Goal: Navigation & Orientation: Find specific page/section

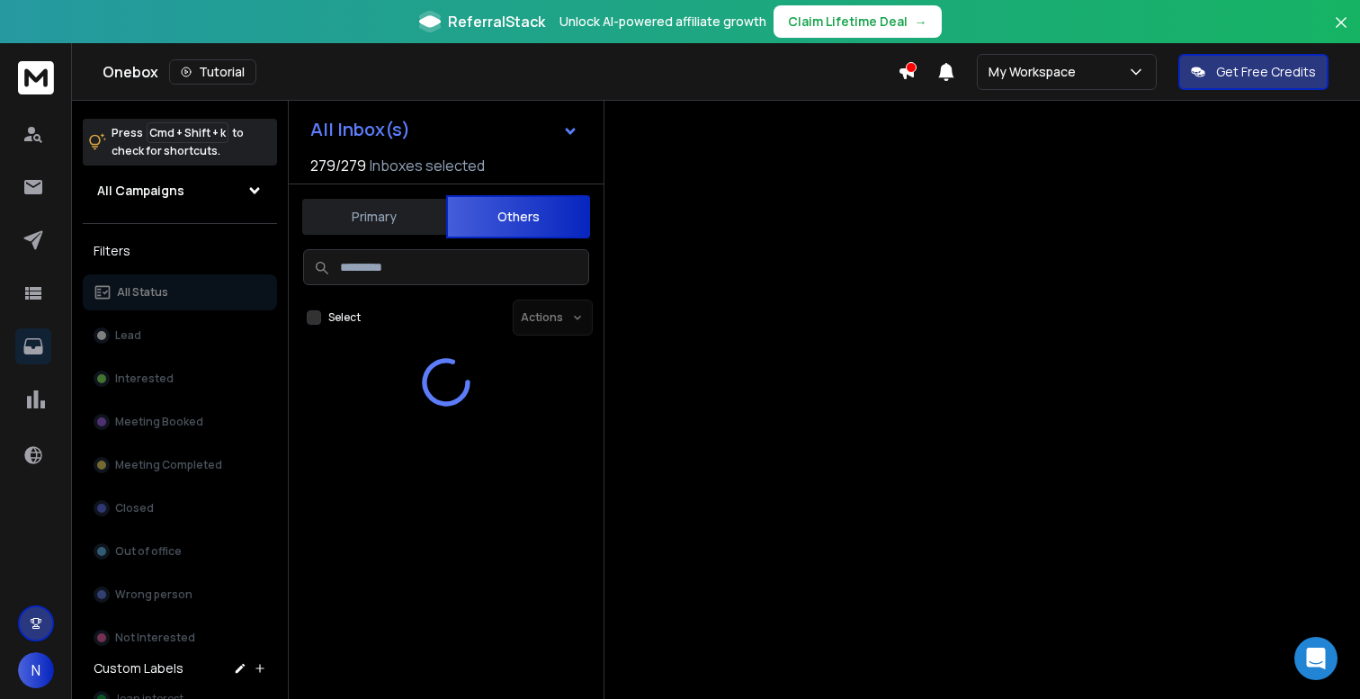
click at [516, 207] on button "Others" at bounding box center [518, 216] width 144 height 43
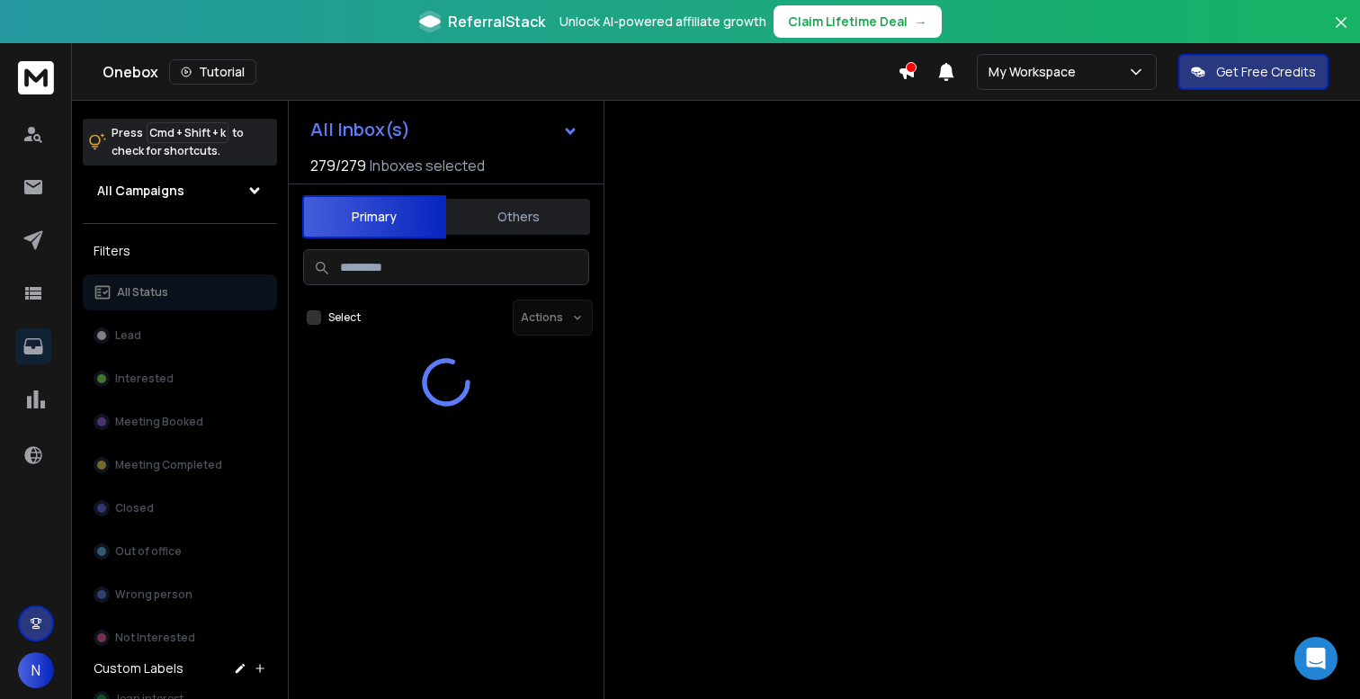
click at [406, 220] on button "Primary" at bounding box center [374, 216] width 144 height 43
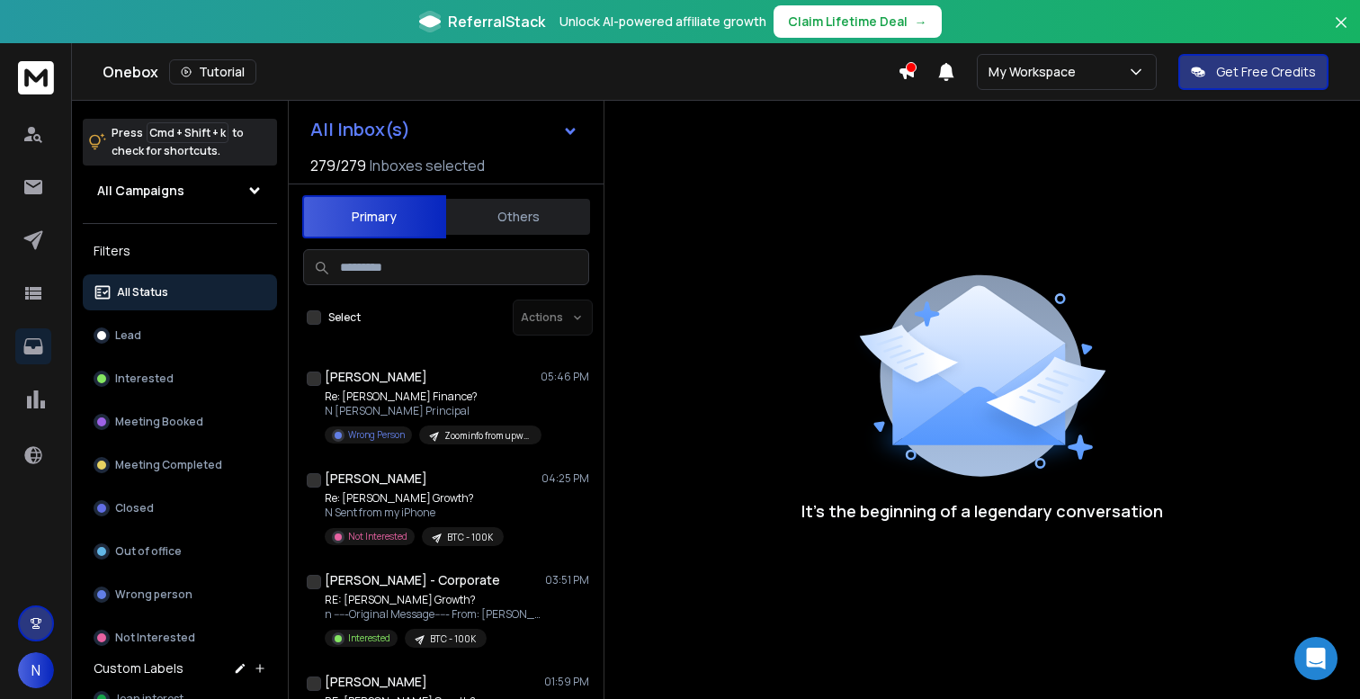
click at [559, 197] on button "Others" at bounding box center [518, 217] width 144 height 40
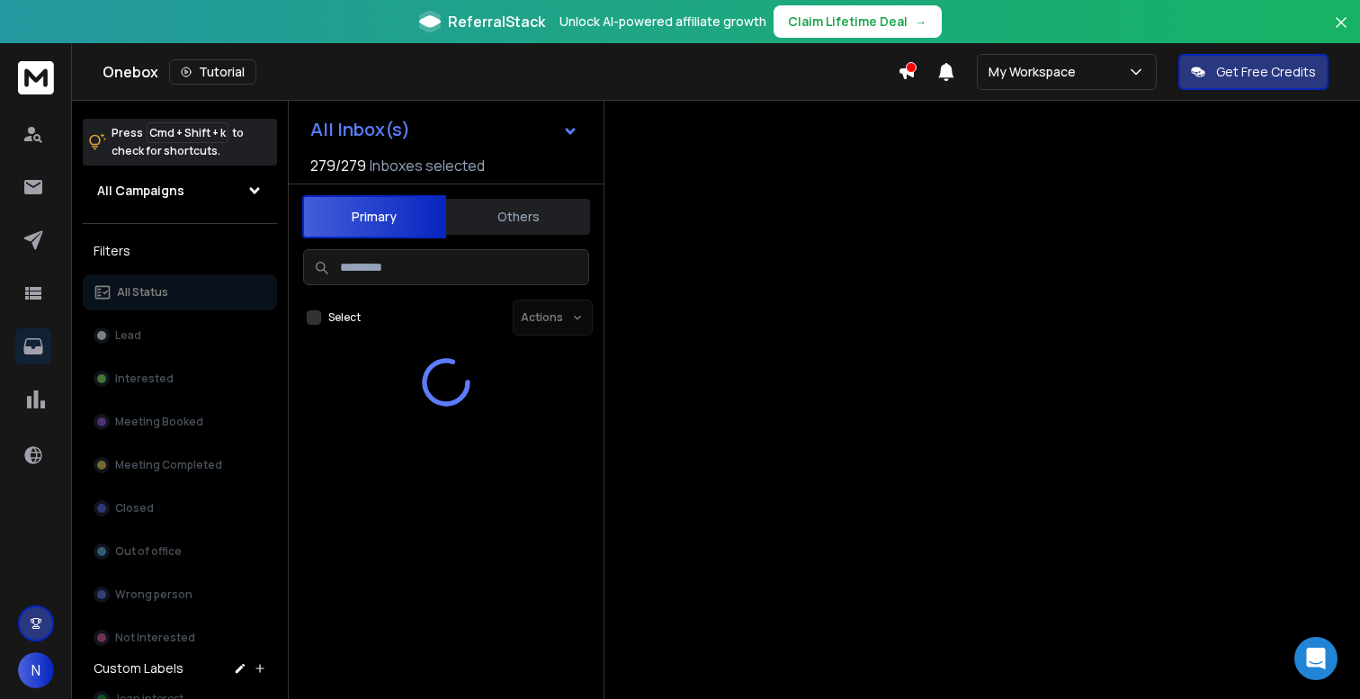
click at [417, 203] on button "Primary" at bounding box center [374, 216] width 144 height 43
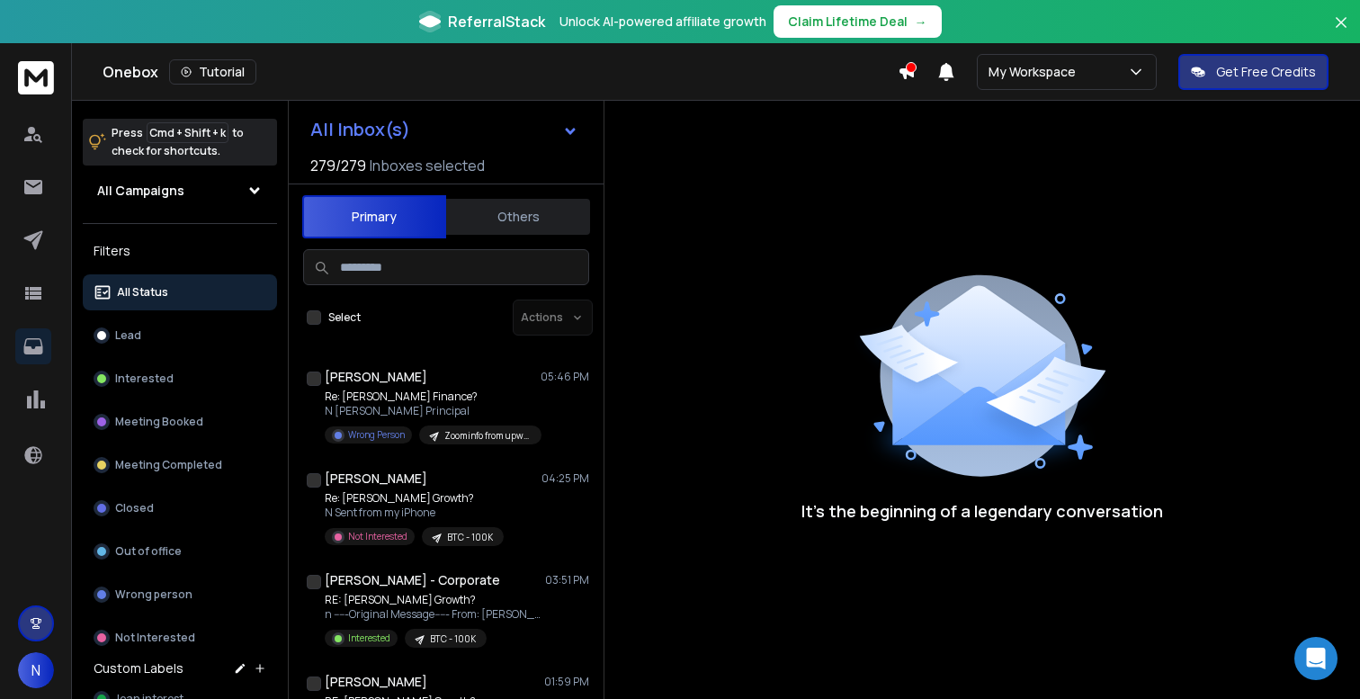
click at [503, 227] on button "Others" at bounding box center [518, 217] width 144 height 40
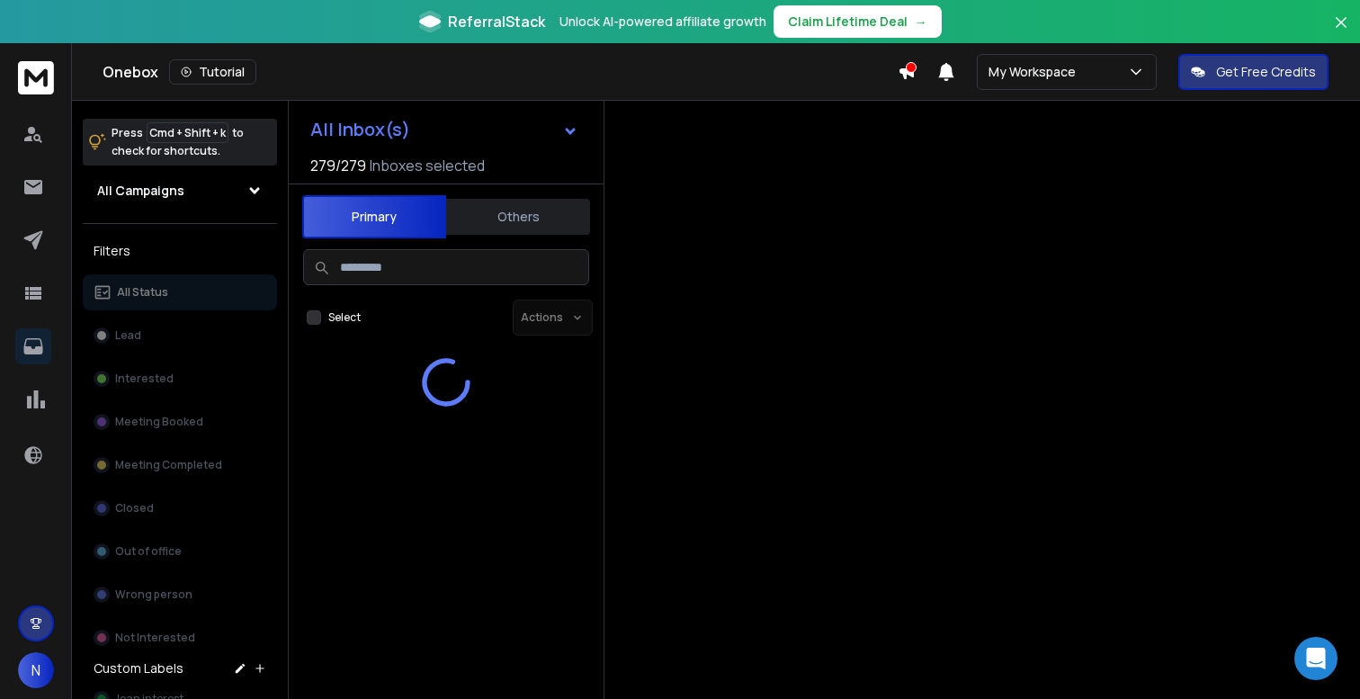
click at [386, 213] on button "Primary" at bounding box center [374, 216] width 144 height 43
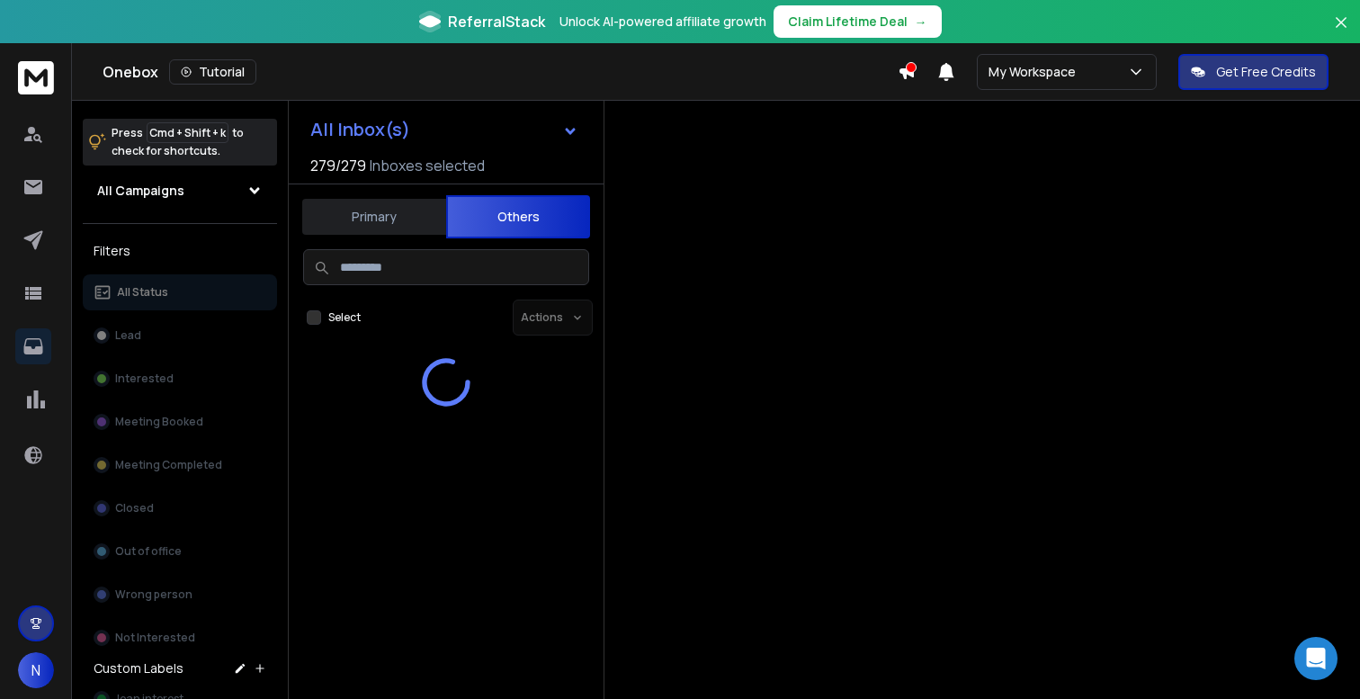
click at [469, 220] on button "Others" at bounding box center [518, 216] width 144 height 43
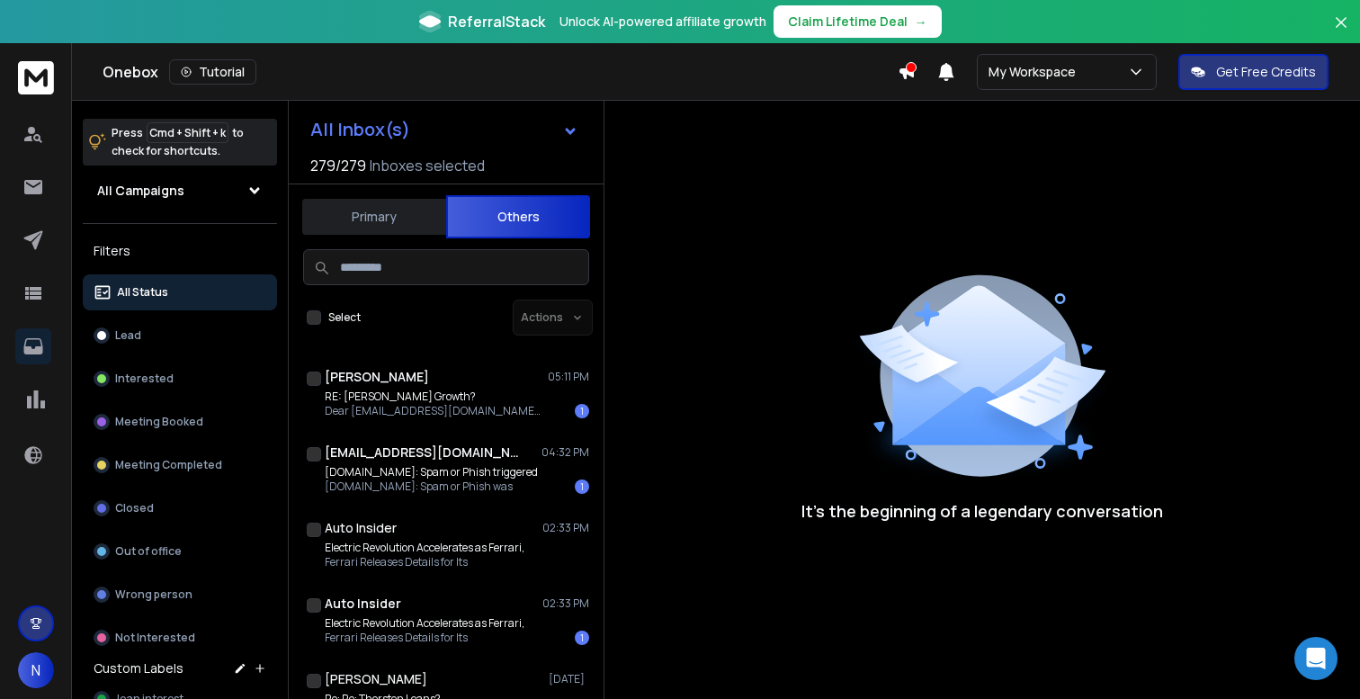
click at [435, 370] on div "[PERSON_NAME] 05:11 PM" at bounding box center [457, 377] width 265 height 18
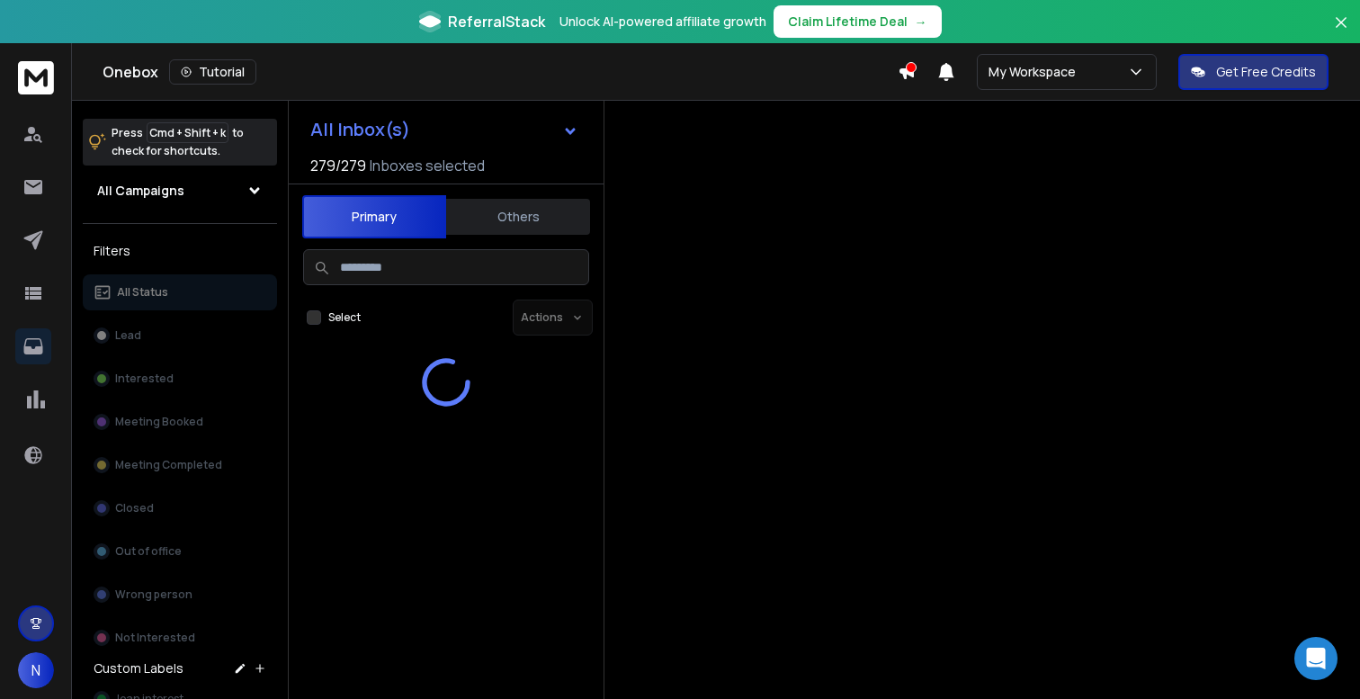
click at [371, 202] on button "Primary" at bounding box center [374, 216] width 144 height 43
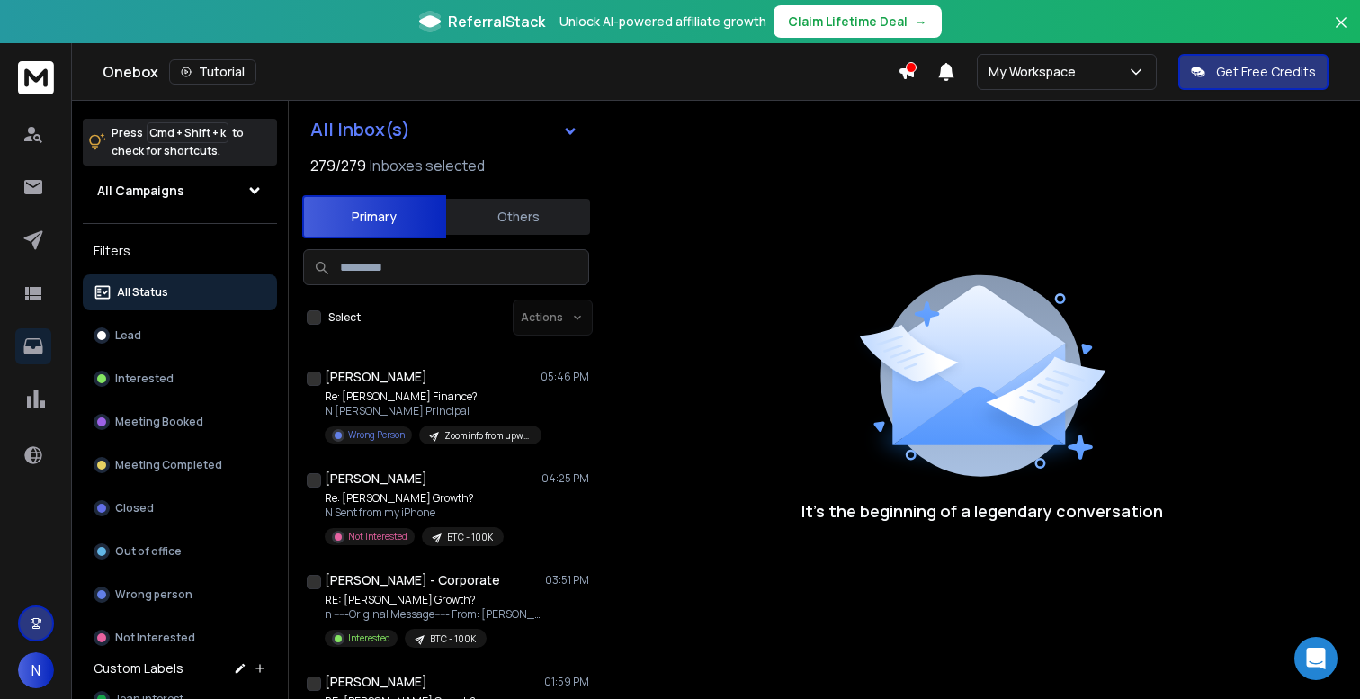
click at [511, 211] on button "Others" at bounding box center [518, 217] width 144 height 40
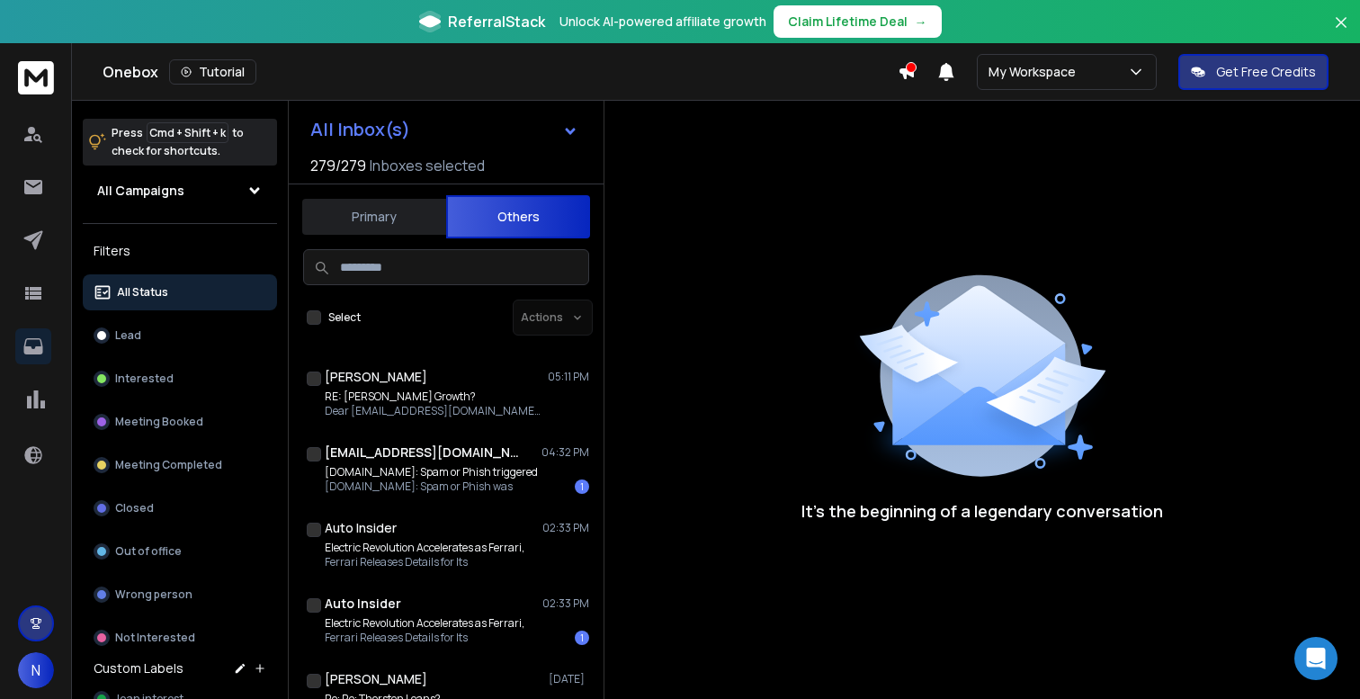
click at [385, 225] on button "Primary" at bounding box center [374, 217] width 144 height 40
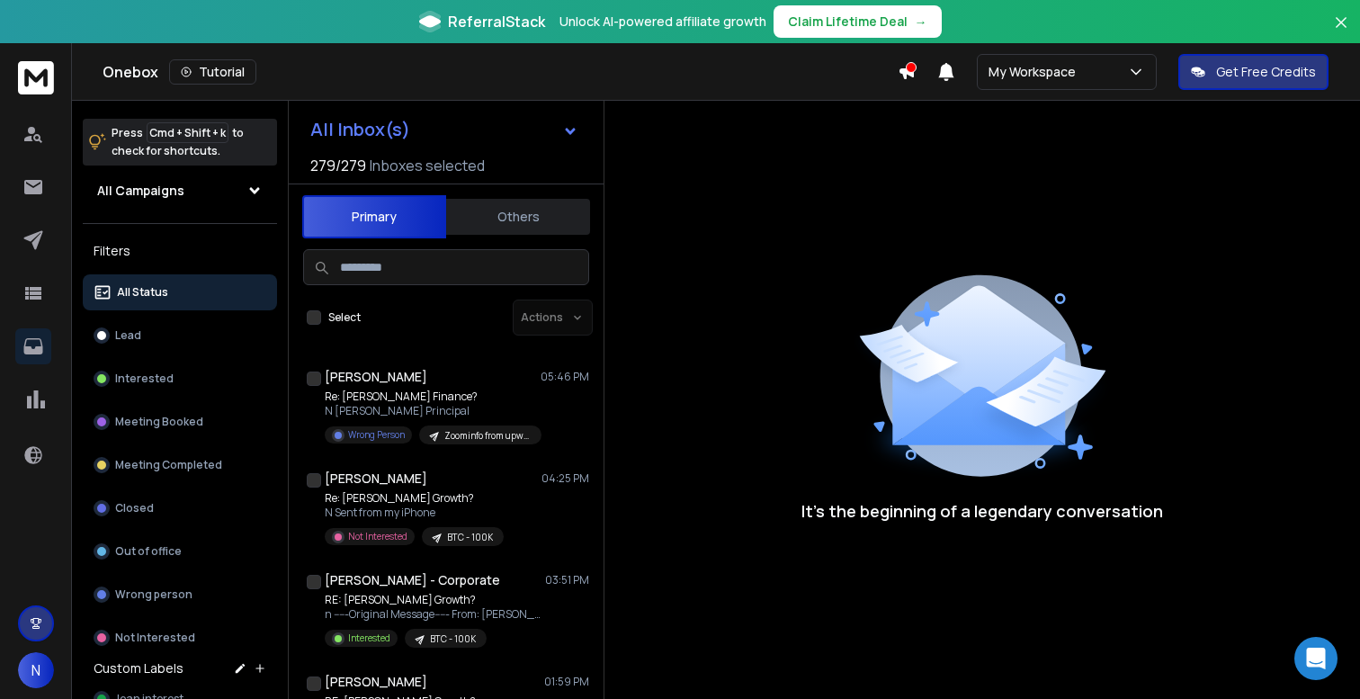
drag, startPoint x: 471, startPoint y: 183, endPoint x: 474, endPoint y: 210, distance: 27.2
click at [471, 188] on div "All Inbox(s) 279 / 279 Inboxes selected Primary Others Select Actions [PERSON_N…" at bounding box center [446, 450] width 315 height 699
click at [478, 220] on button "Others" at bounding box center [518, 217] width 144 height 40
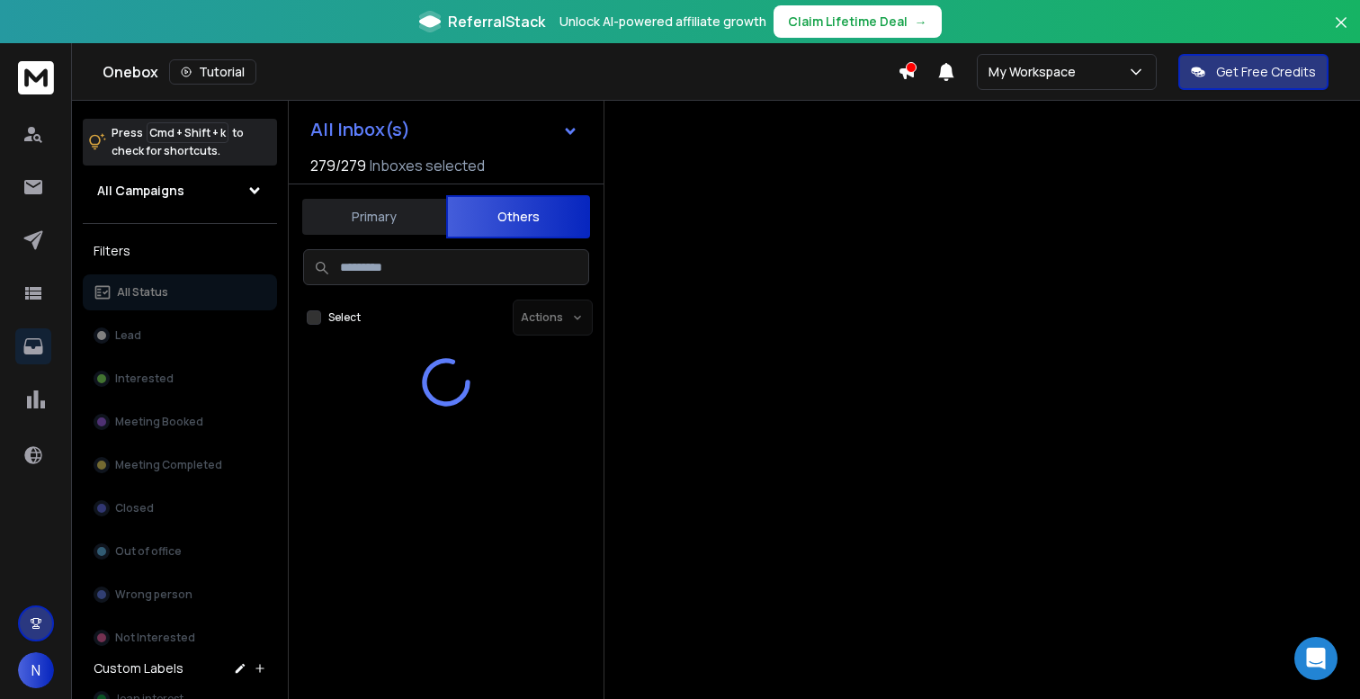
click at [475, 220] on button "Others" at bounding box center [518, 216] width 144 height 43
click at [363, 221] on button "Primary" at bounding box center [374, 217] width 144 height 40
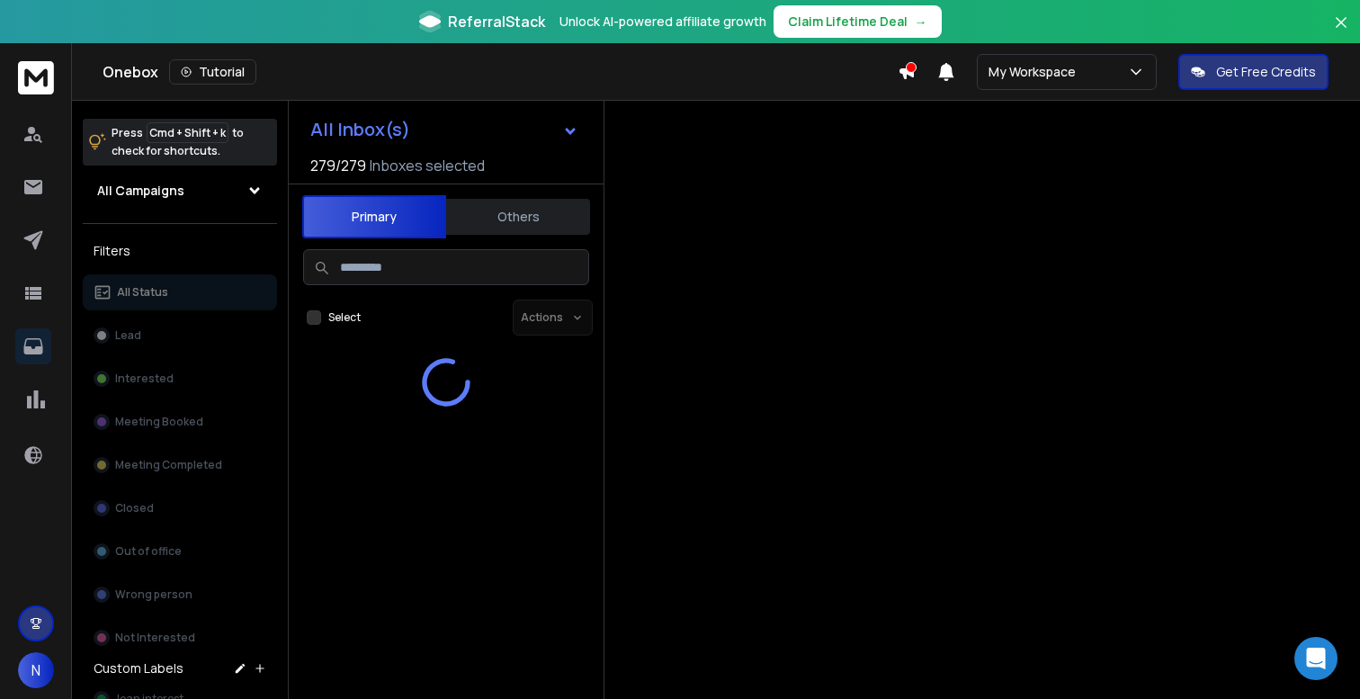
drag, startPoint x: 363, startPoint y: 223, endPoint x: 493, endPoint y: 229, distance: 130.6
click at [363, 223] on button "Primary" at bounding box center [374, 216] width 144 height 43
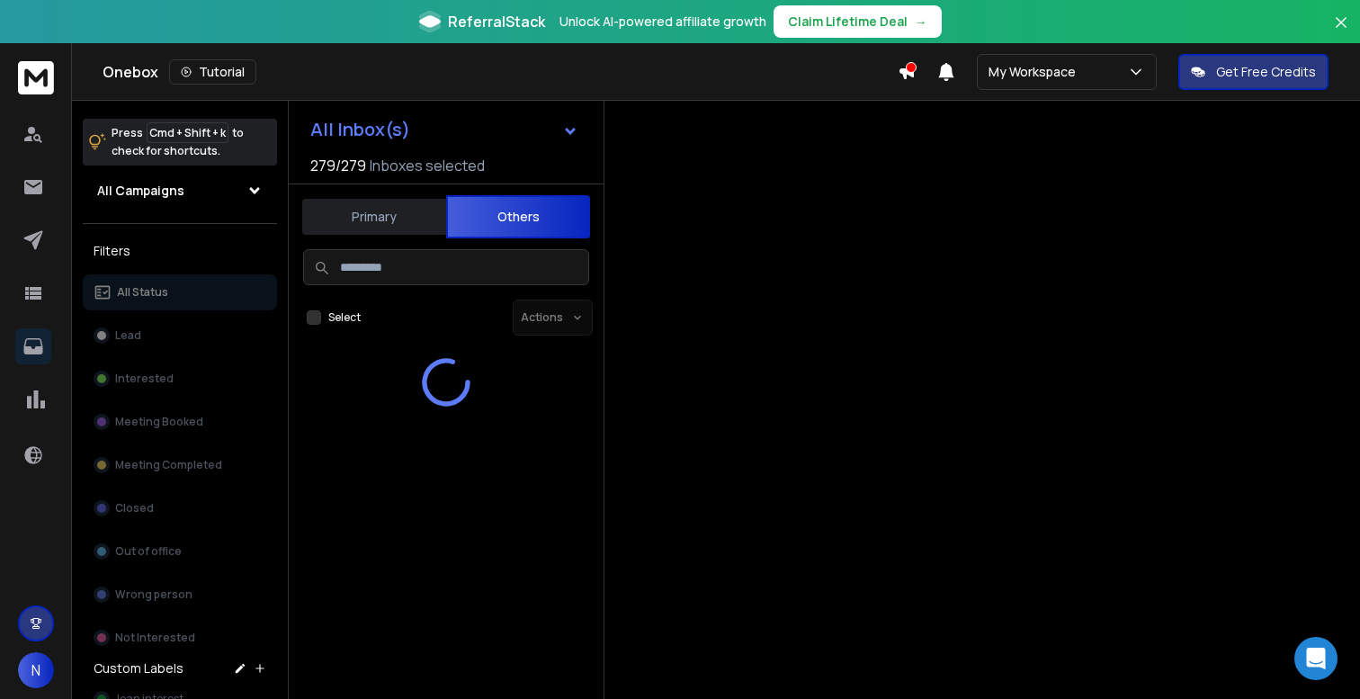
click at [549, 222] on button "Others" at bounding box center [518, 216] width 144 height 43
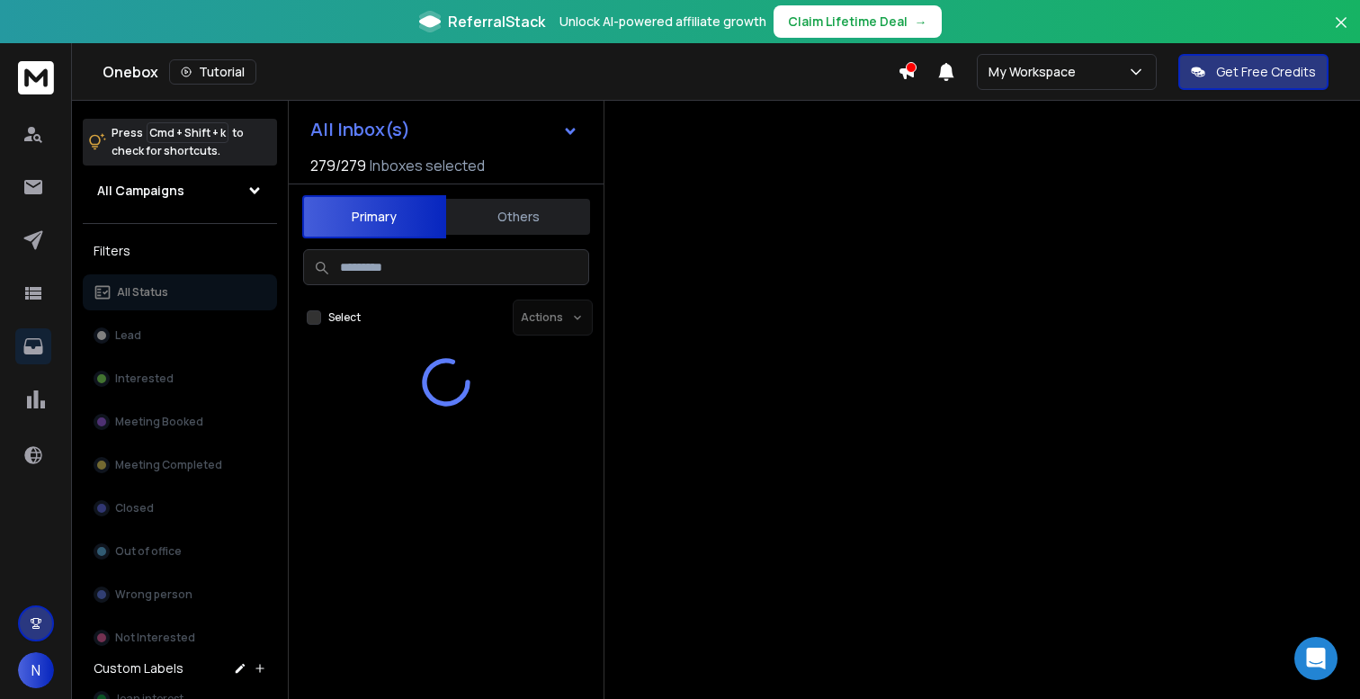
click at [398, 217] on button "Primary" at bounding box center [374, 216] width 144 height 43
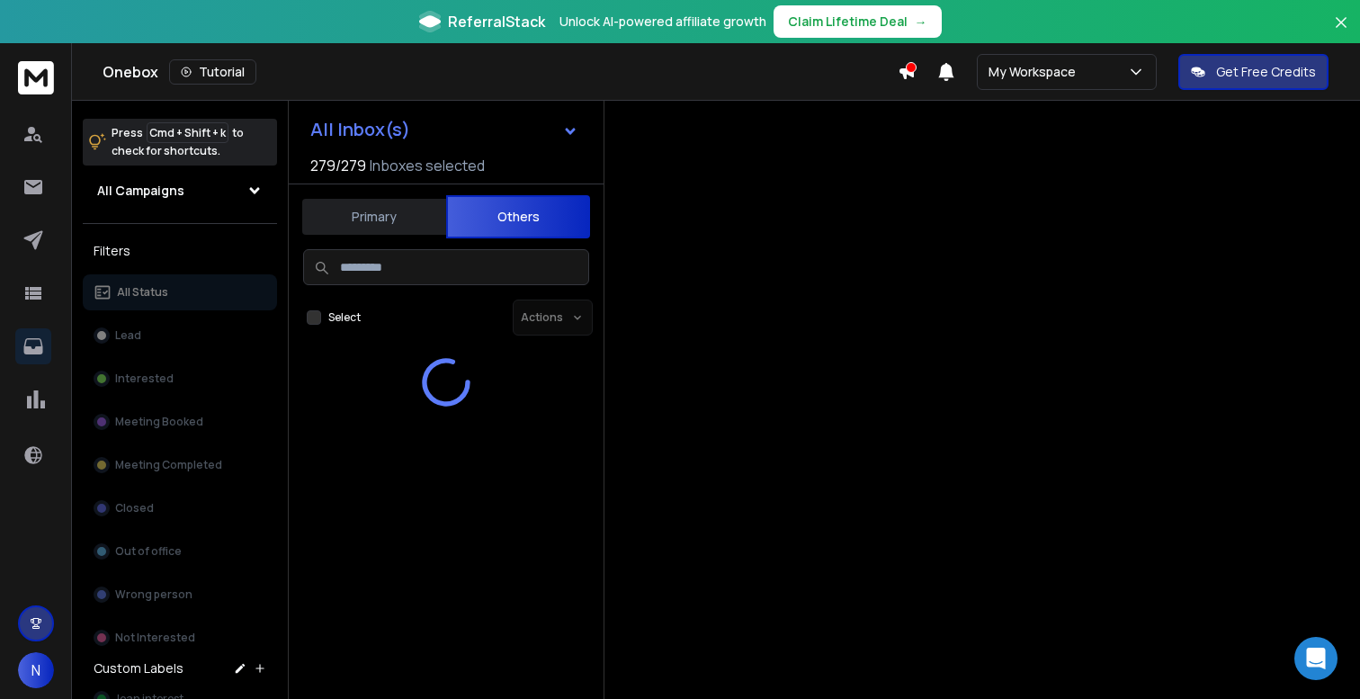
click at [505, 198] on button "Others" at bounding box center [518, 216] width 144 height 43
drag, startPoint x: 444, startPoint y: 201, endPoint x: 498, endPoint y: 247, distance: 71.4
click at [444, 202] on div "Primary Others" at bounding box center [446, 217] width 288 height 36
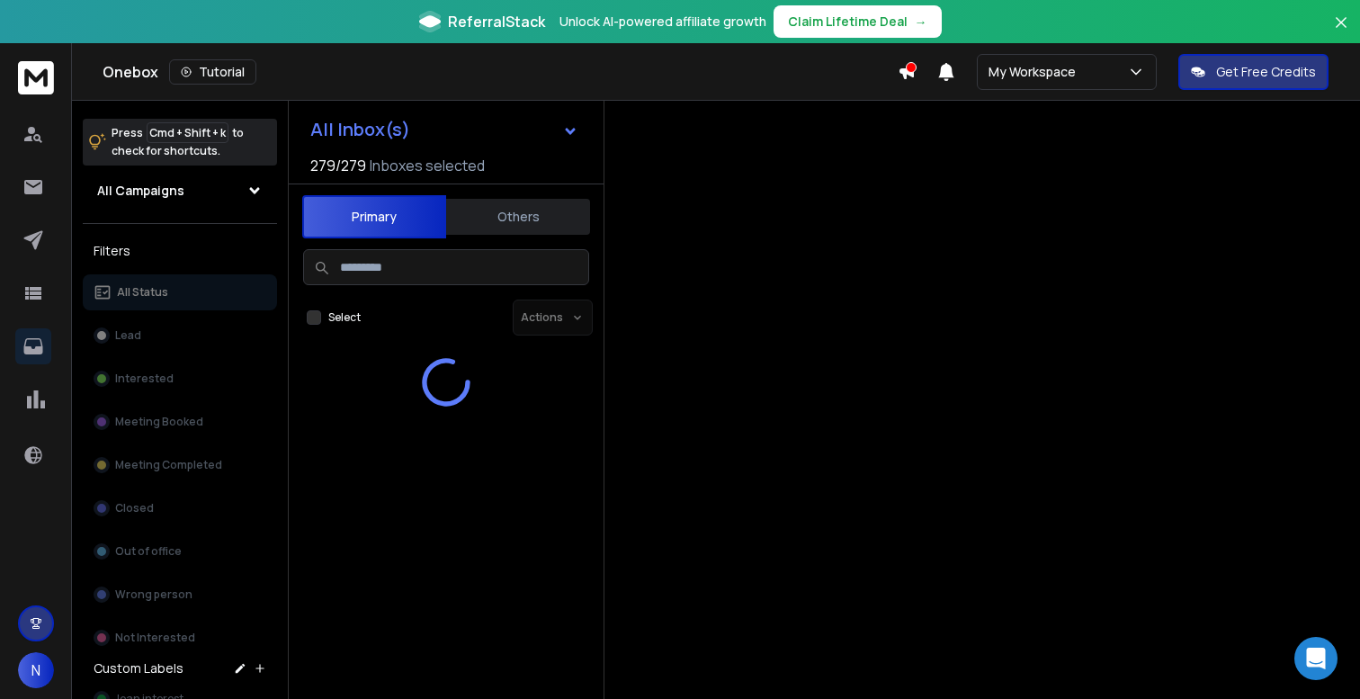
click at [417, 210] on button "Primary" at bounding box center [374, 216] width 144 height 43
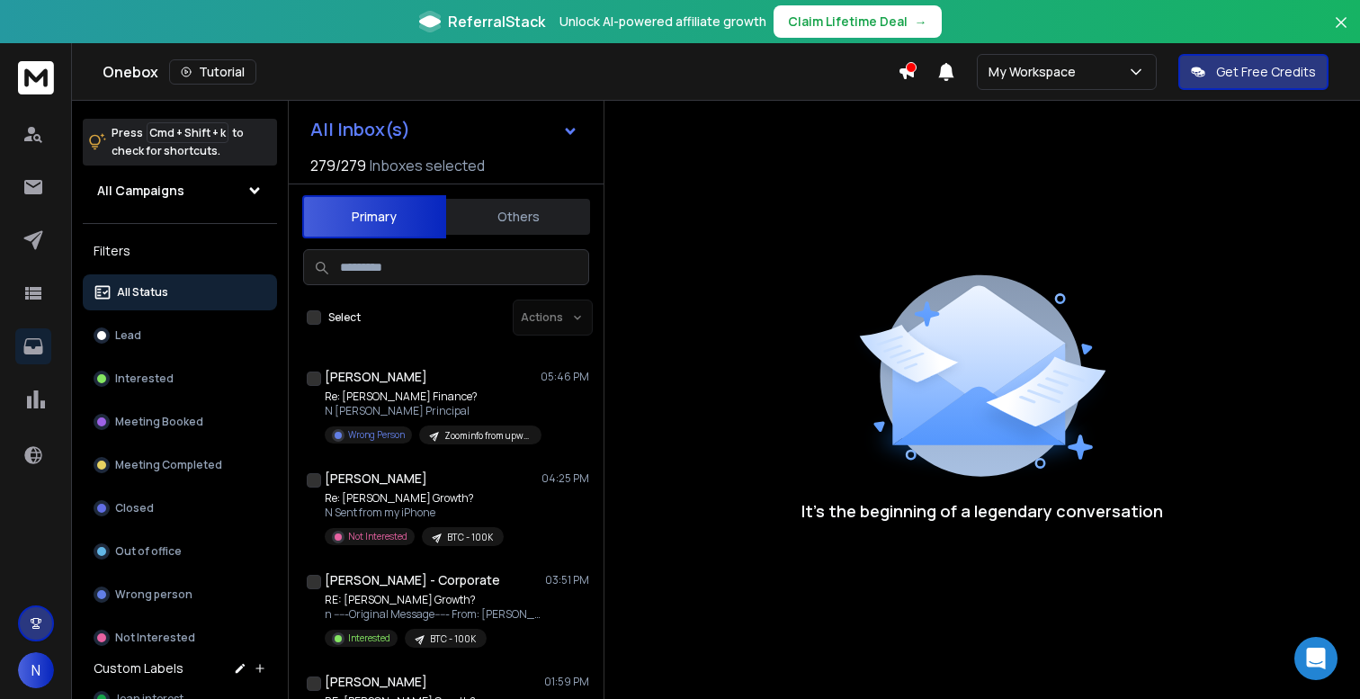
click at [480, 220] on button "Others" at bounding box center [518, 217] width 144 height 40
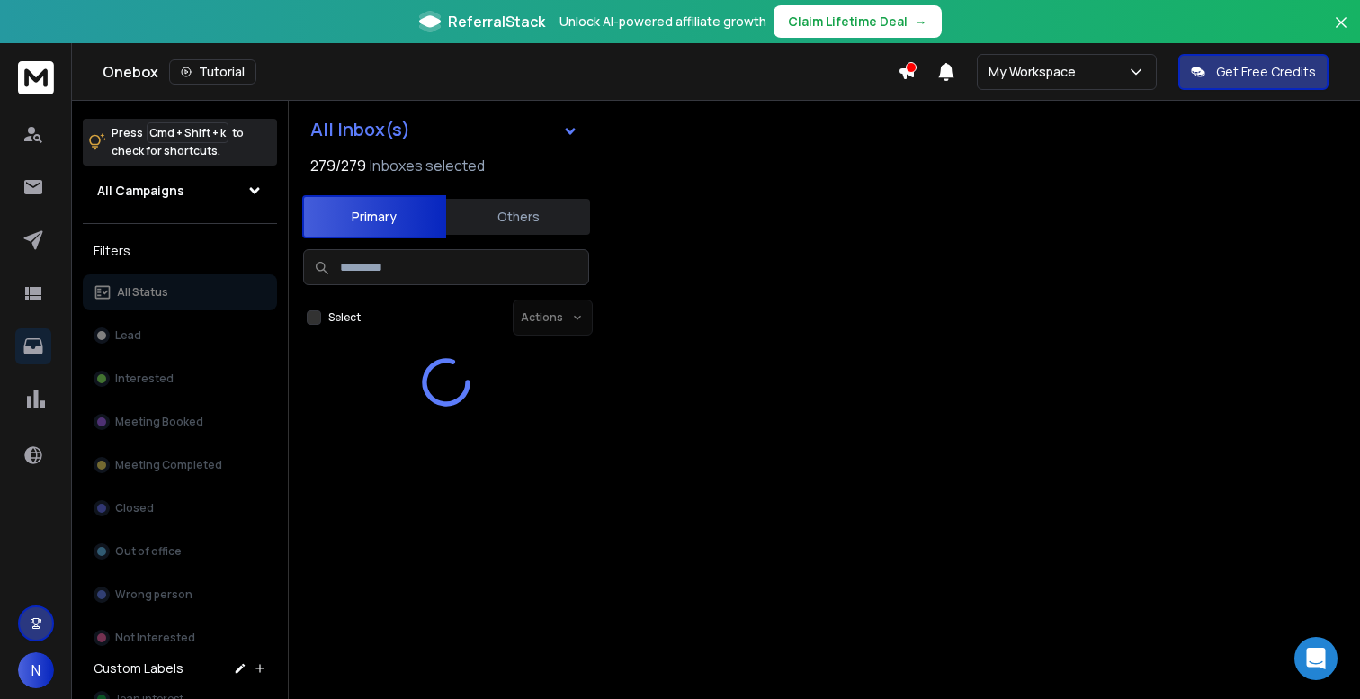
click at [415, 215] on button "Primary" at bounding box center [374, 216] width 144 height 43
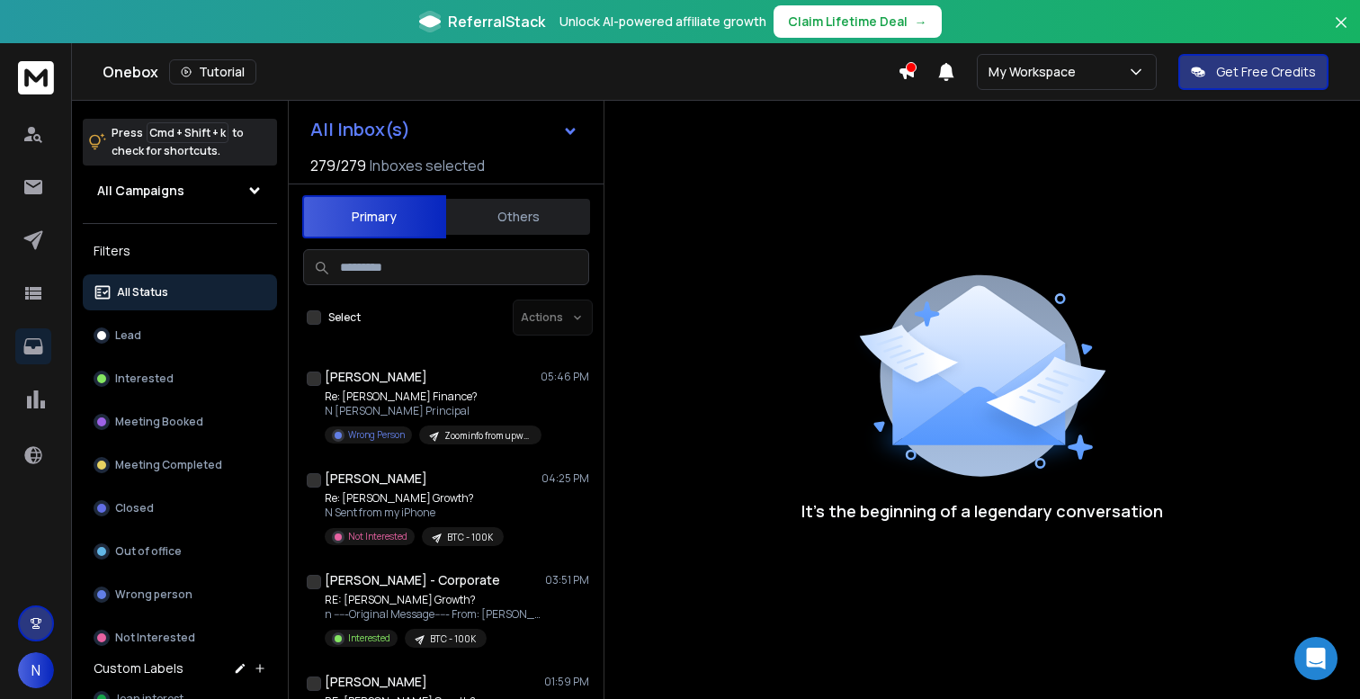
click at [476, 212] on button "Others" at bounding box center [518, 217] width 144 height 40
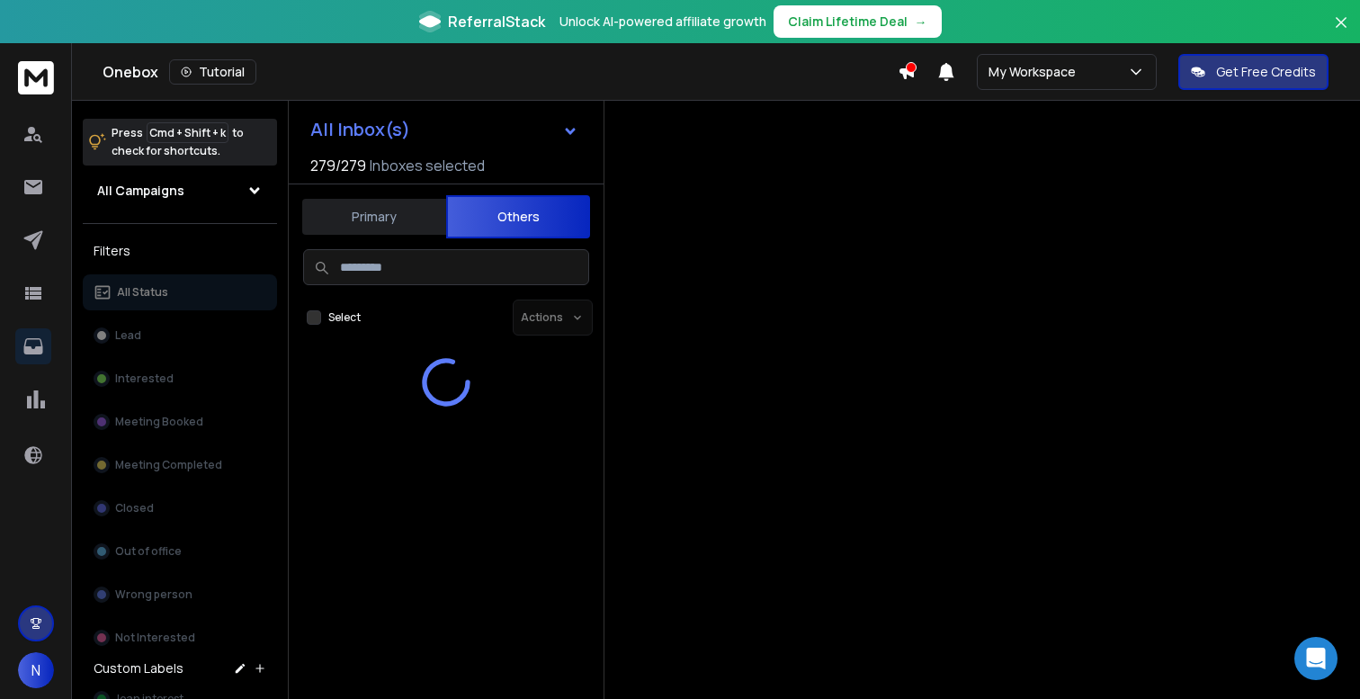
click at [359, 212] on button "Primary" at bounding box center [374, 217] width 144 height 40
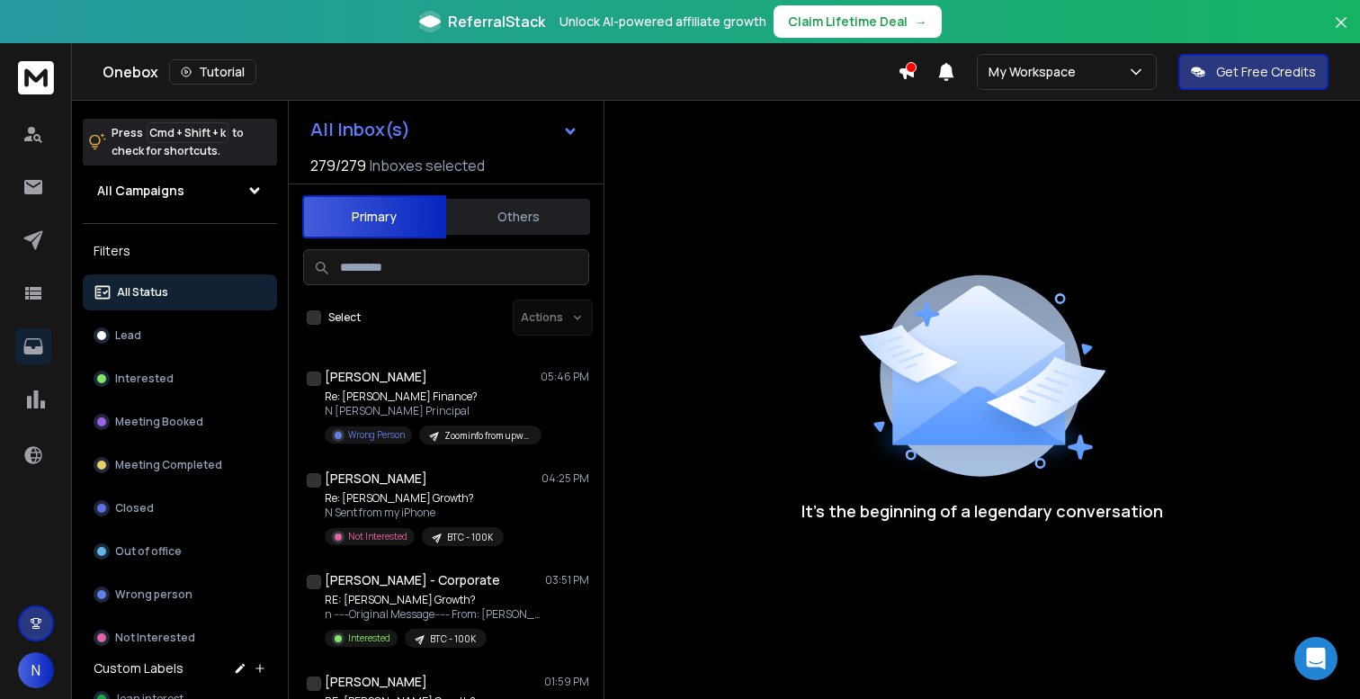
click at [491, 220] on button "Others" at bounding box center [518, 217] width 144 height 40
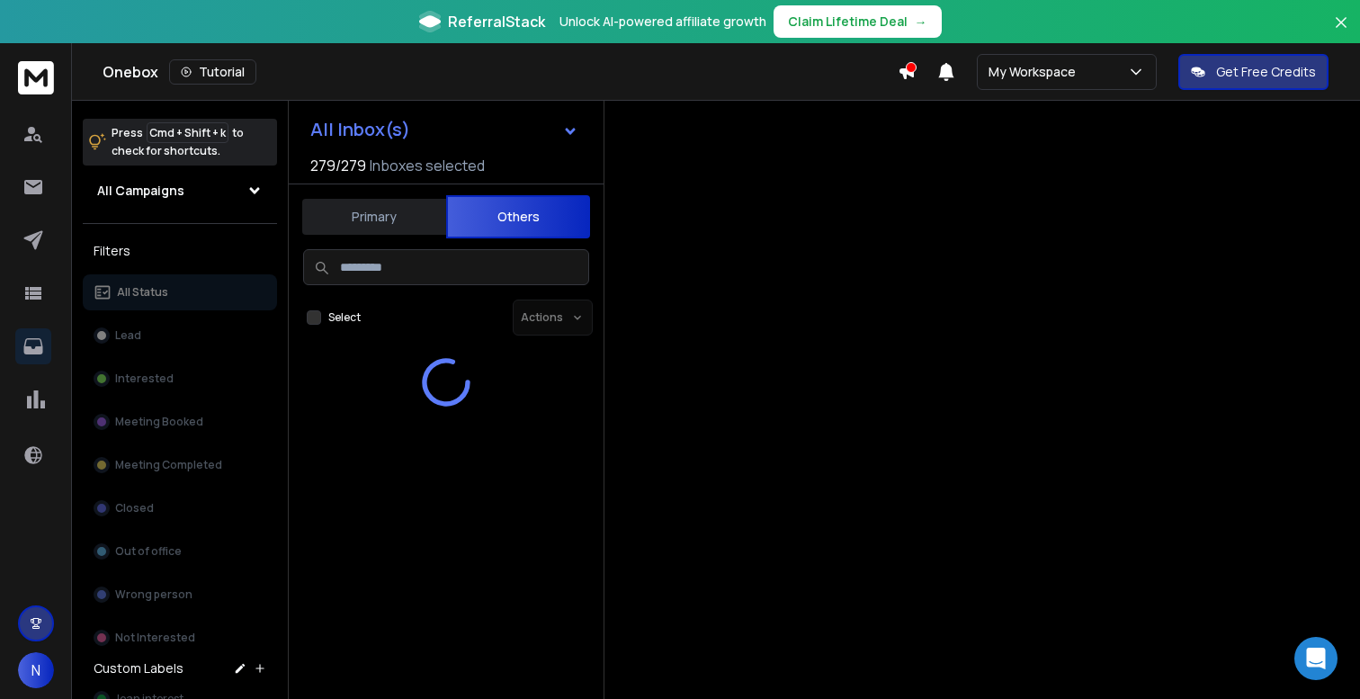
click at [491, 220] on button "Others" at bounding box center [518, 216] width 144 height 43
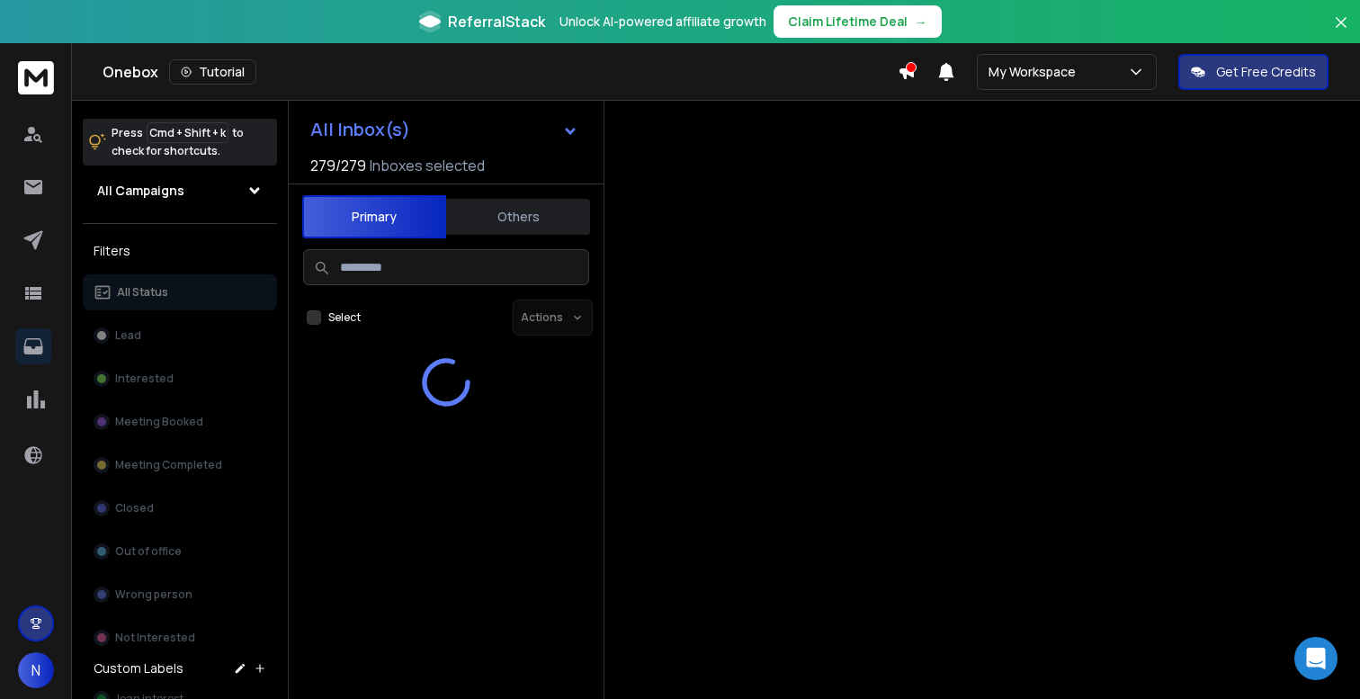
click at [393, 216] on button "Primary" at bounding box center [374, 216] width 144 height 43
